Goal: Task Accomplishment & Management: Manage account settings

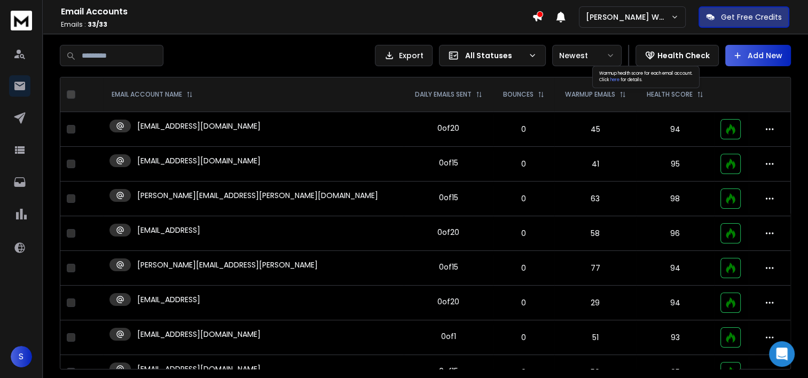
click at [647, 92] on p "HEALTH SCORE" at bounding box center [670, 94] width 46 height 9
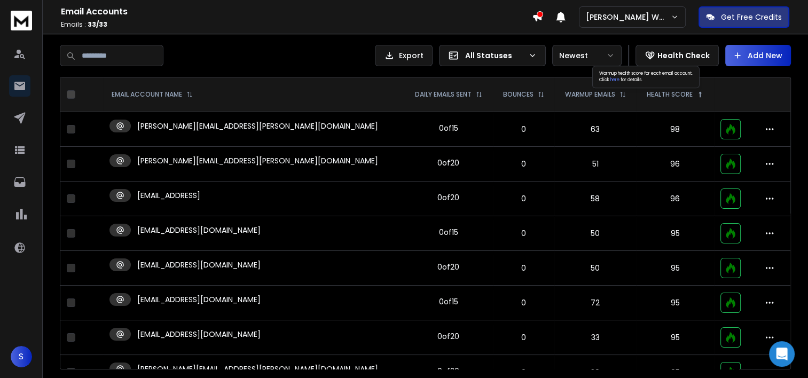
click at [647, 97] on p "HEALTH SCORE" at bounding box center [670, 94] width 46 height 9
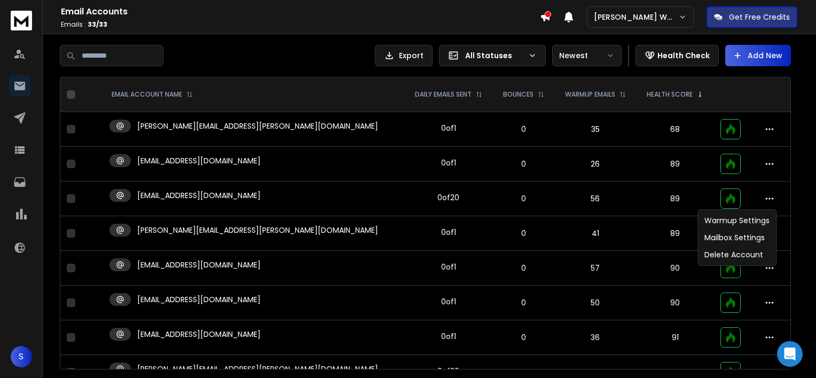
click at [766, 198] on icon at bounding box center [770, 199] width 8 height 2
click at [754, 232] on div "Mailbox Settings" at bounding box center [737, 237] width 74 height 17
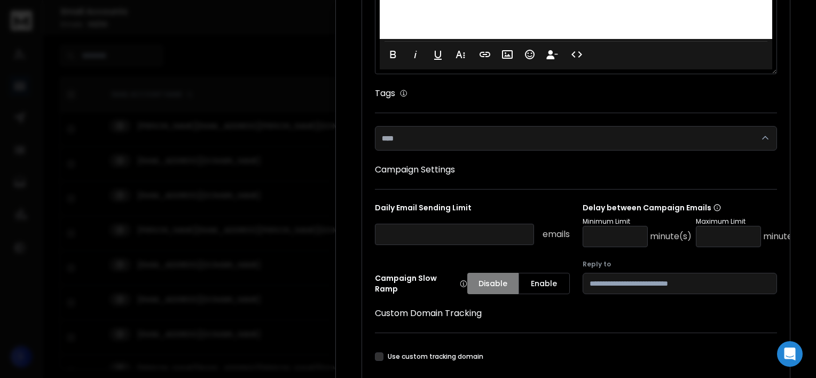
scroll to position [267, 0]
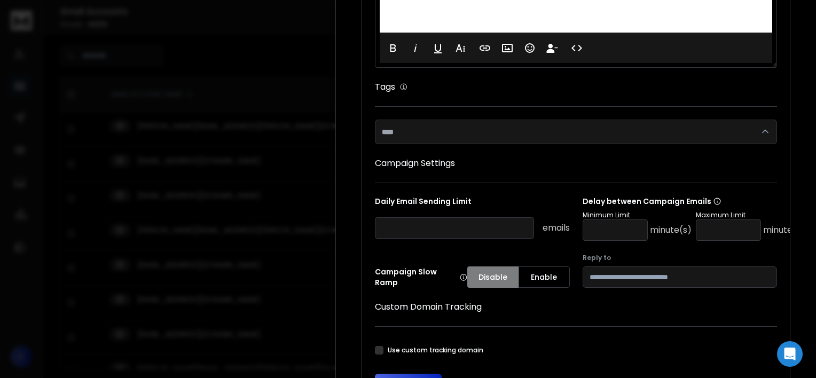
drag, startPoint x: 362, startPoint y: 222, endPoint x: 357, endPoint y: 221, distance: 5.4
click at [357, 221] on div "**********" at bounding box center [576, 86] width 455 height 680
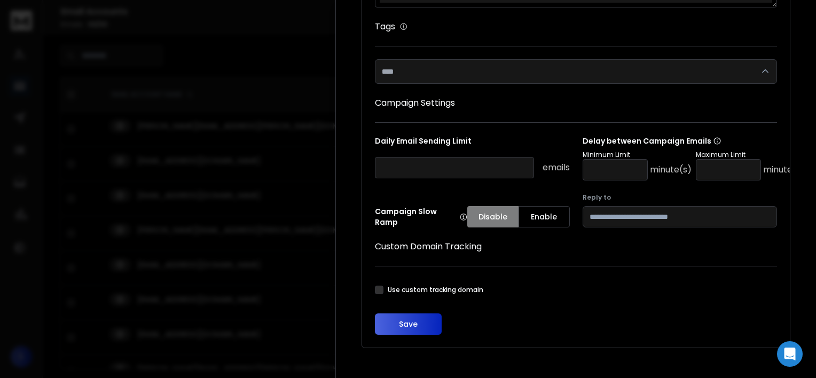
scroll to position [335, 0]
type input "*"
click at [425, 318] on button "Save" at bounding box center [408, 324] width 67 height 21
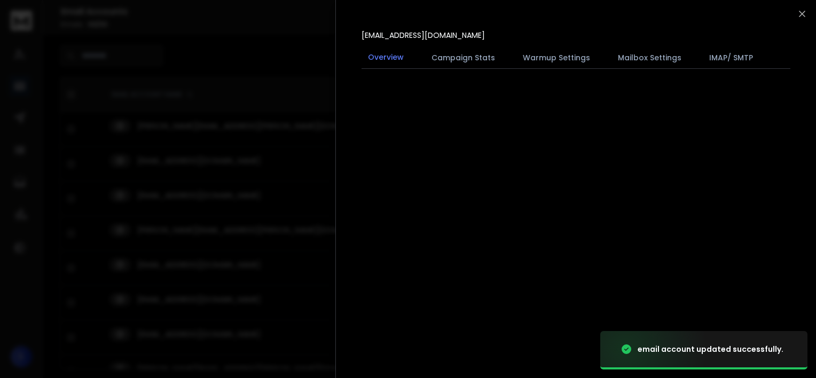
scroll to position [0, 0]
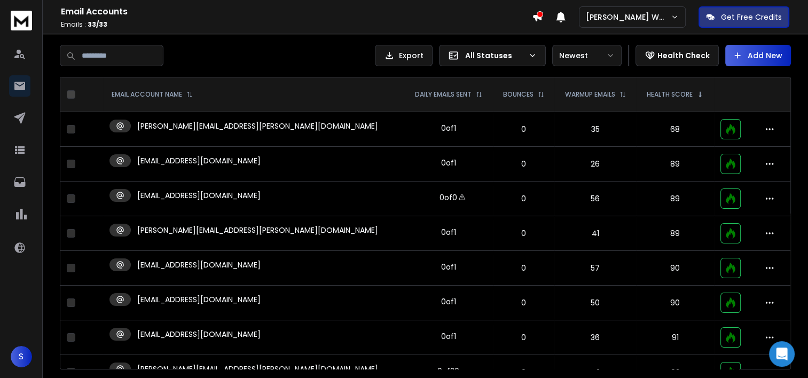
click at [765, 200] on icon at bounding box center [770, 199] width 10 height 10
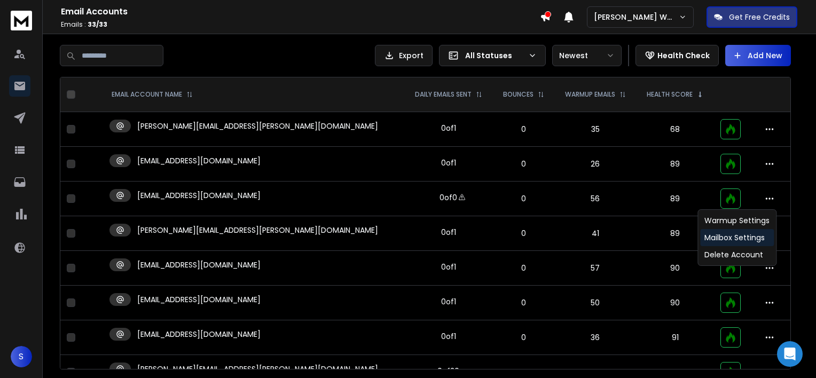
click at [730, 237] on div "Mailbox Settings" at bounding box center [737, 237] width 74 height 17
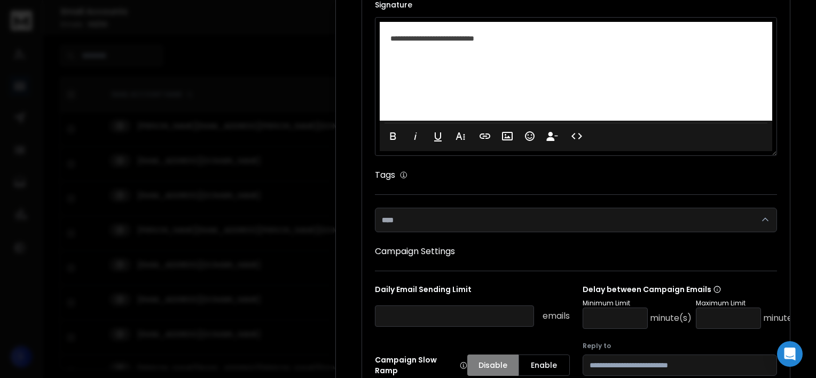
scroll to position [267, 0]
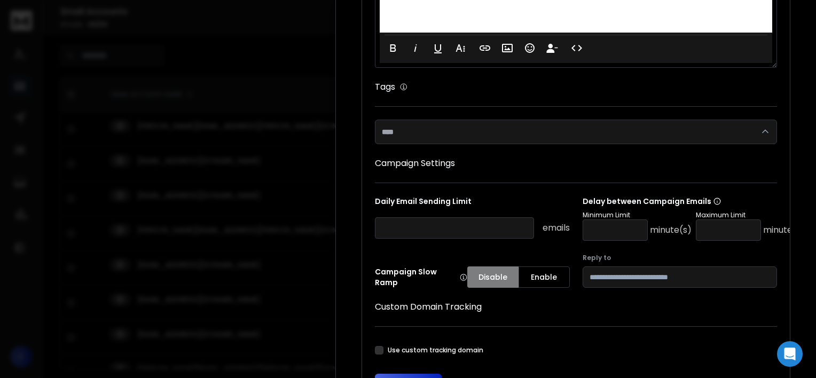
drag, startPoint x: 407, startPoint y: 221, endPoint x: 342, endPoint y: 214, distance: 65.6
click at [342, 214] on div "**********" at bounding box center [576, 189] width 481 height 378
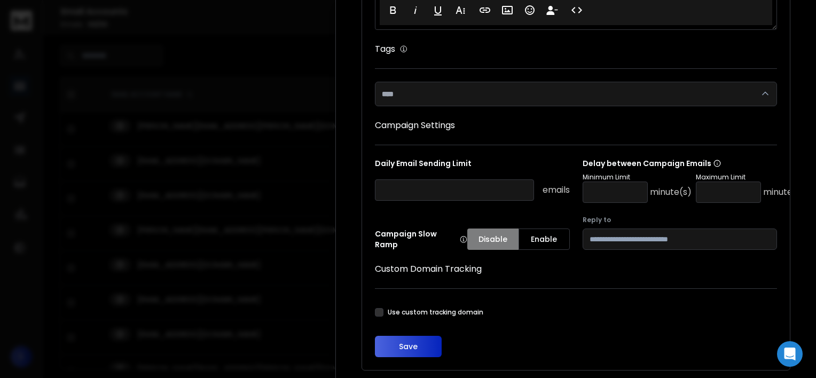
scroll to position [335, 0]
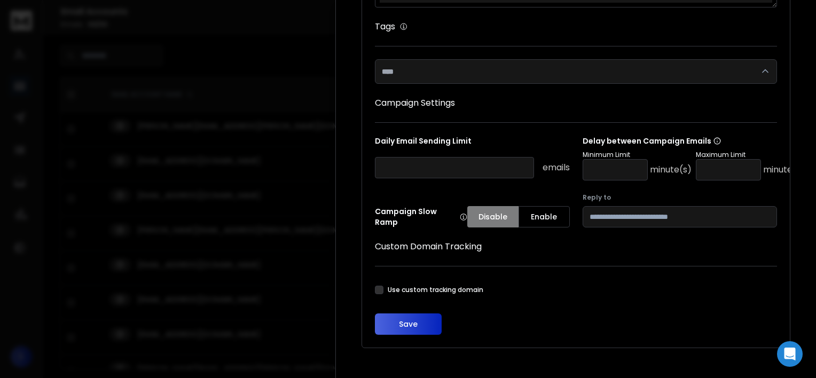
type input "*"
click at [424, 316] on button "Save" at bounding box center [408, 324] width 67 height 21
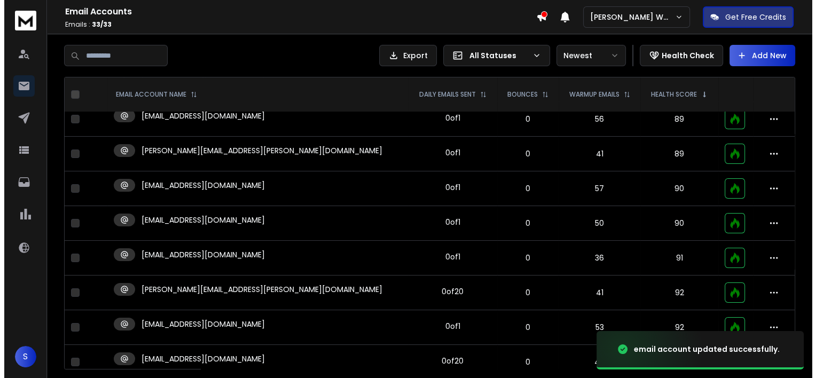
scroll to position [107, 0]
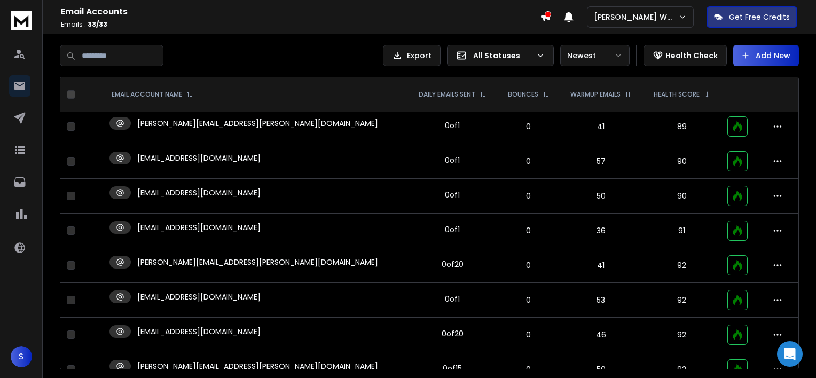
click at [773, 297] on icon at bounding box center [778, 300] width 10 height 10
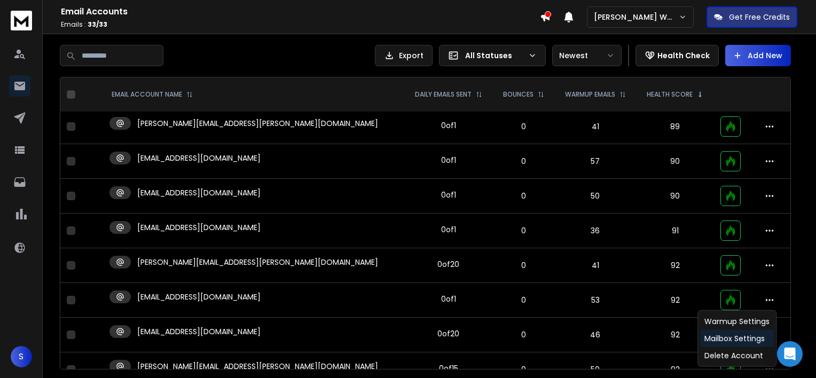
click at [738, 341] on div "Mailbox Settings" at bounding box center [737, 338] width 74 height 17
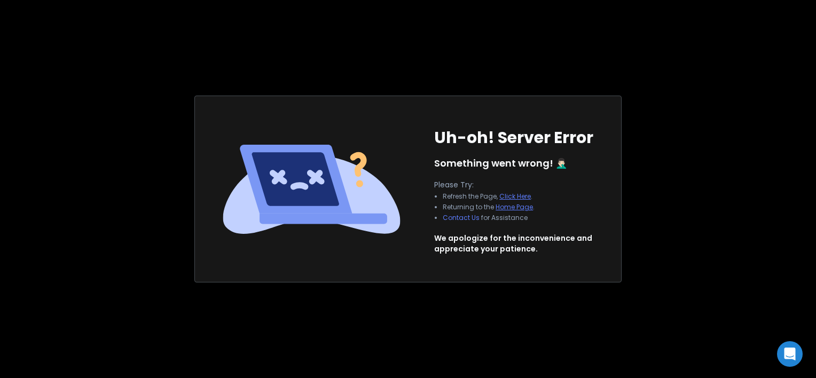
click at [518, 197] on link "Click Here" at bounding box center [516, 196] width 32 height 9
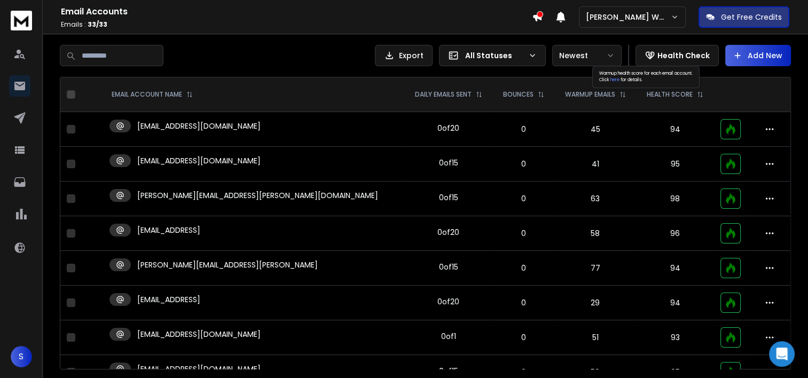
click at [653, 94] on p "HEALTH SCORE" at bounding box center [670, 94] width 46 height 9
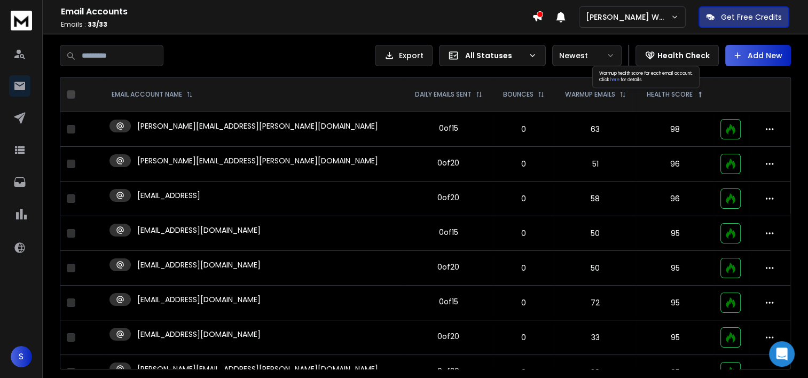
click at [651, 93] on p "HEALTH SCORE" at bounding box center [670, 94] width 46 height 9
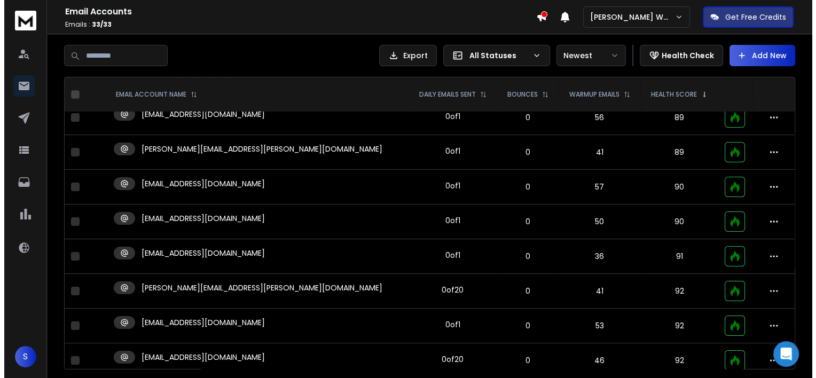
scroll to position [107, 0]
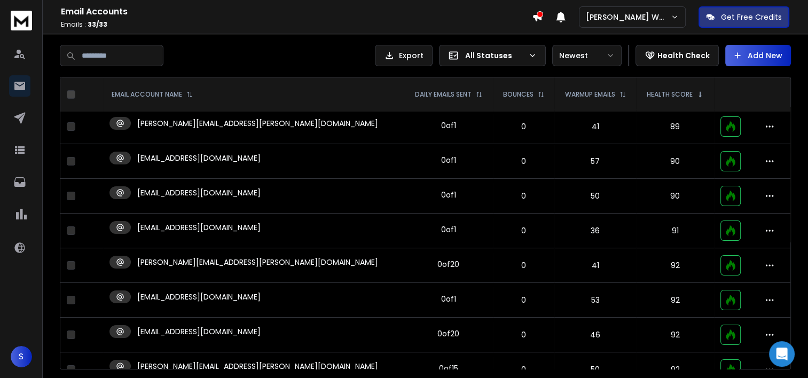
click at [765, 299] on icon at bounding box center [770, 300] width 10 height 10
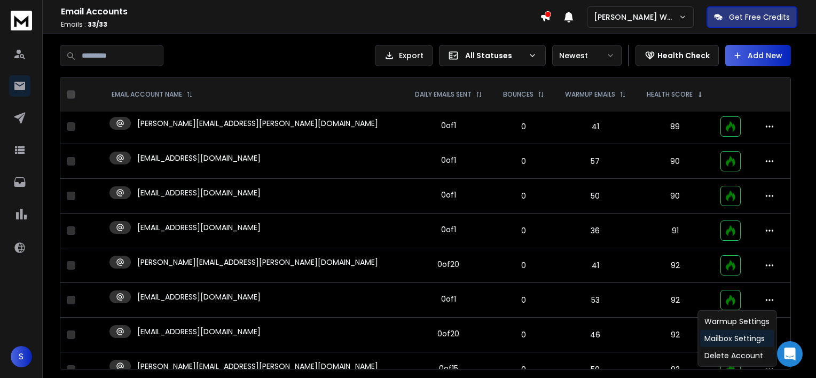
click at [740, 338] on div "Mailbox Settings" at bounding box center [737, 338] width 74 height 17
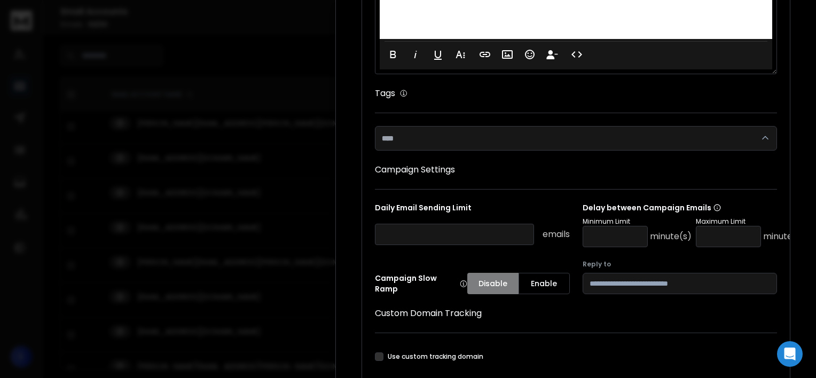
scroll to position [267, 0]
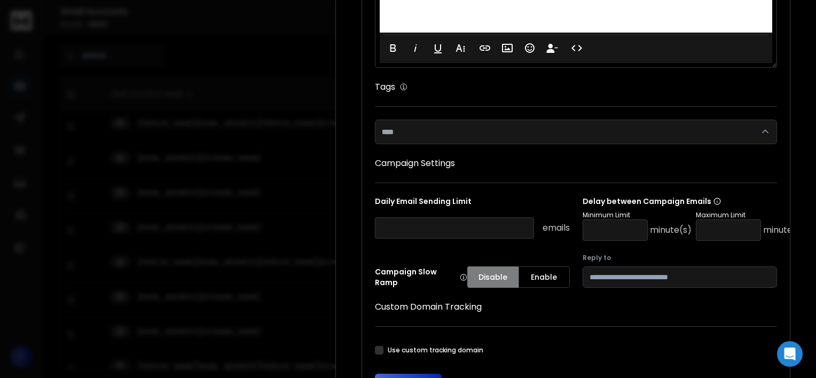
click at [403, 231] on input "*" at bounding box center [454, 227] width 159 height 21
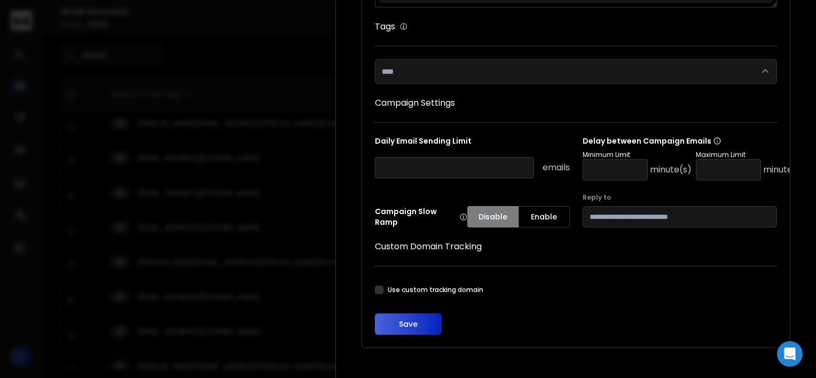
scroll to position [335, 0]
type input "**"
click at [406, 322] on button "Save" at bounding box center [408, 324] width 67 height 21
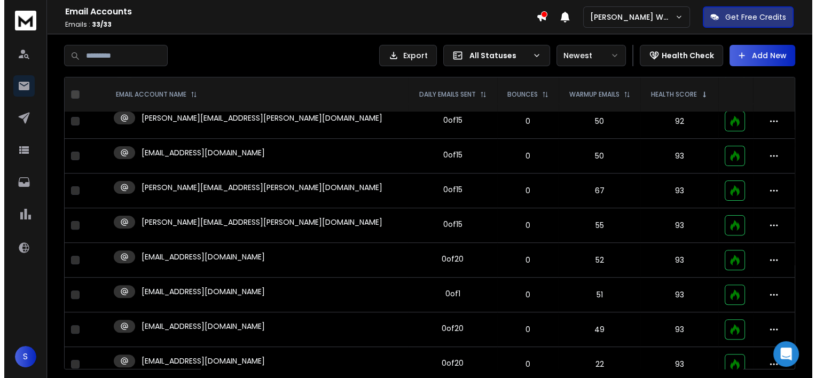
scroll to position [374, 0]
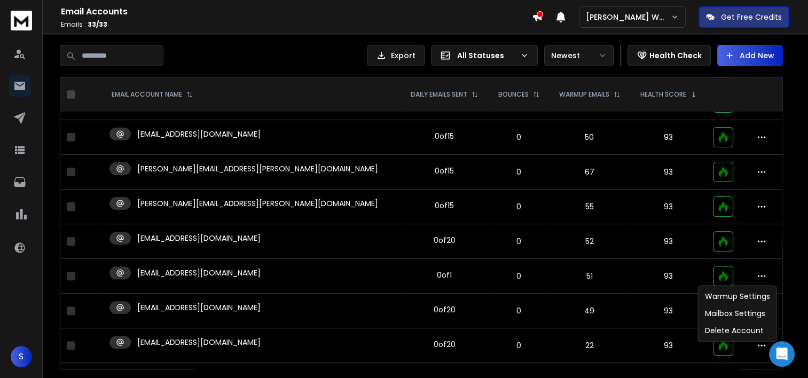
click at [761, 271] on icon at bounding box center [762, 276] width 10 height 10
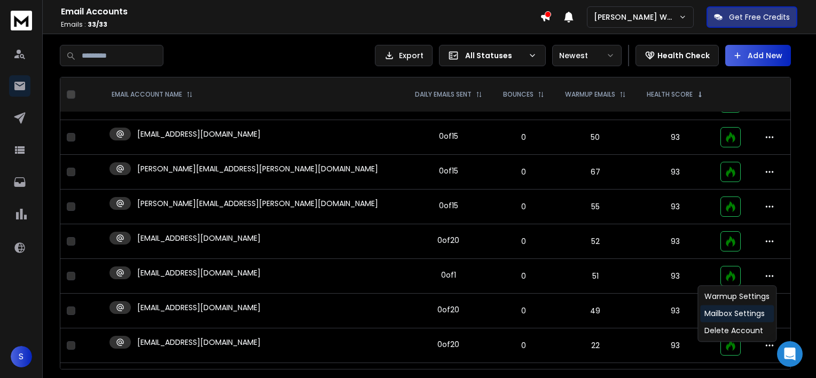
click at [741, 310] on div "Mailbox Settings" at bounding box center [737, 313] width 74 height 17
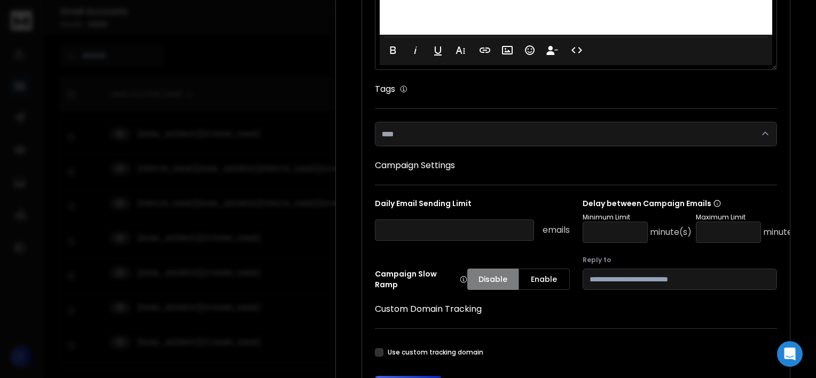
scroll to position [267, 0]
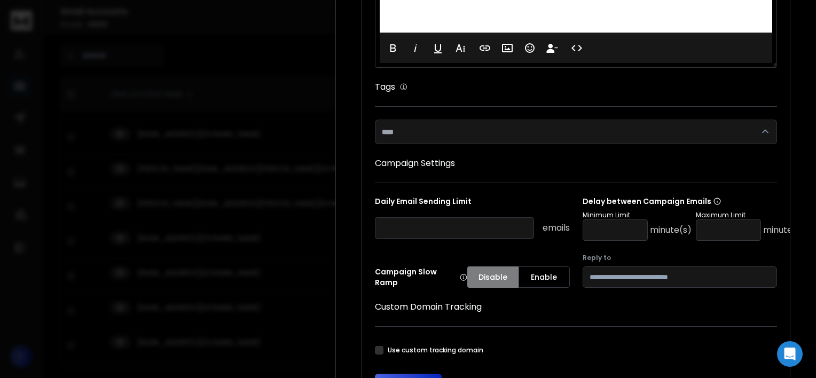
click at [402, 229] on input "*" at bounding box center [454, 227] width 159 height 21
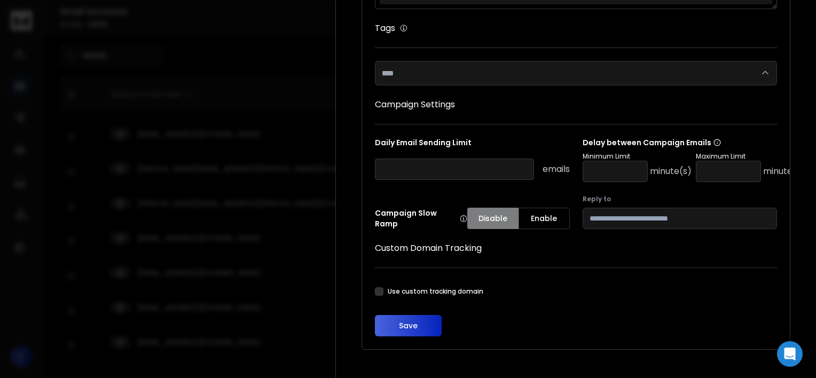
scroll to position [335, 0]
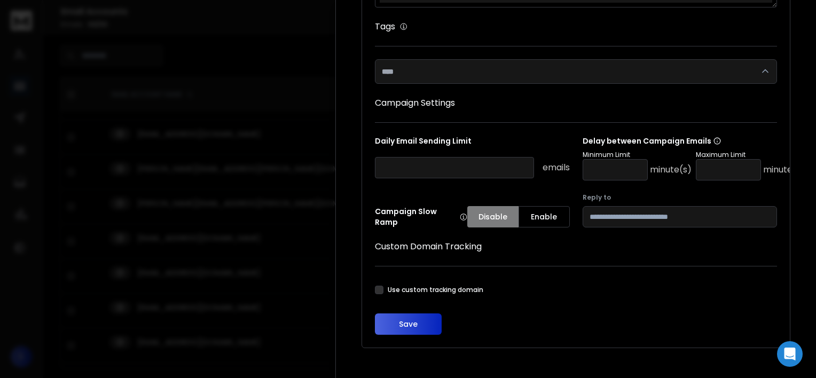
type input "**"
click at [423, 316] on button "Save" at bounding box center [408, 324] width 67 height 21
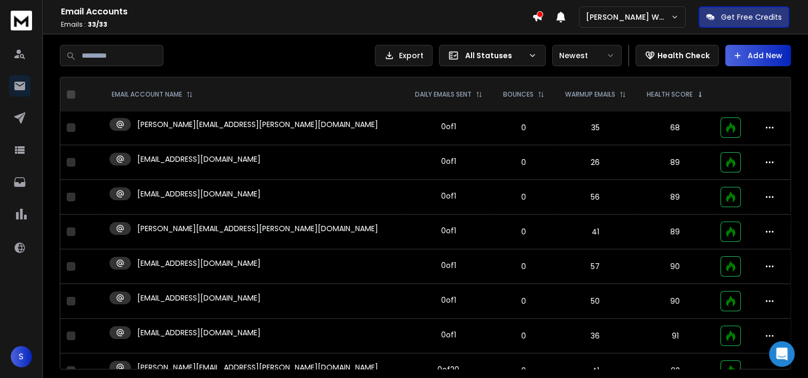
scroll to position [0, 0]
